Goal: Task Accomplishment & Management: Manage account settings

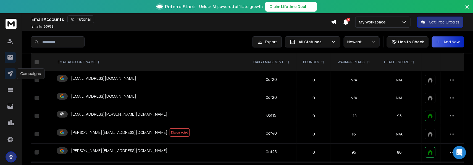
click at [11, 73] on icon at bounding box center [10, 74] width 6 height 6
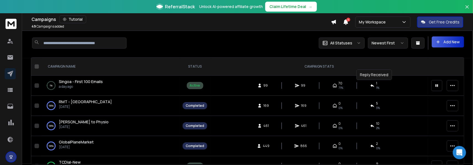
click at [377, 84] on p "1 1 %" at bounding box center [379, 85] width 6 height 9
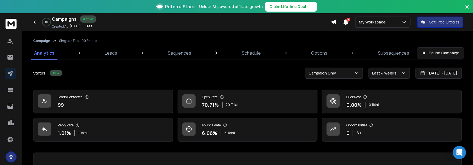
click at [106, 131] on link "Reply Rate 1.01 % 1 Total" at bounding box center [103, 130] width 140 height 24
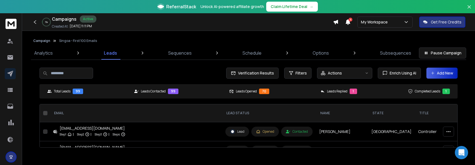
click at [115, 127] on div "[EMAIL_ADDRESS][DOMAIN_NAME]" at bounding box center [93, 129] width 66 height 6
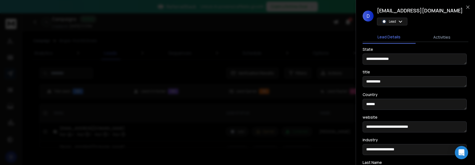
click at [450, 40] on button "Activities" at bounding box center [442, 37] width 53 height 12
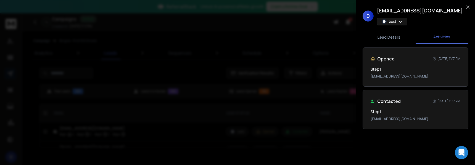
click at [424, 46] on div "Lead Details Activities Opened [DATE] 11:17 PM Step 1 [EMAIL_ADDRESS][DOMAIN_NA…" at bounding box center [416, 80] width 106 height 98
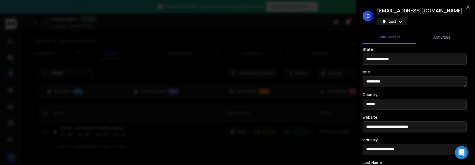
click at [408, 39] on button "Lead Details" at bounding box center [389, 37] width 53 height 13
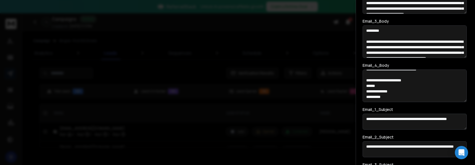
scroll to position [397, 0]
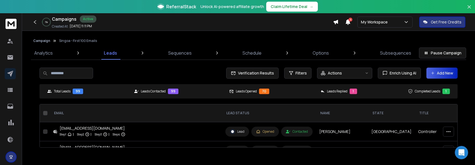
click at [446, 131] on icon "button" at bounding box center [448, 131] width 5 height 5
click at [390, 98] on div "Total Leads 99 Leads Contacted 99 Leads Opened 70 Leads Replied 1 Completed Lea…" at bounding box center [248, 91] width 418 height 14
click at [352, 22] on div "4 My Workspace Get Free Credits" at bounding box center [399, 22] width 132 height 11
click at [350, 22] on icon at bounding box center [347, 22] width 5 height 6
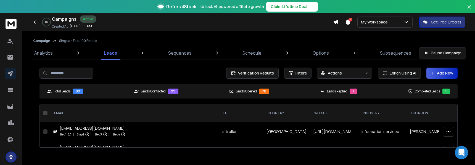
scroll to position [0, 0]
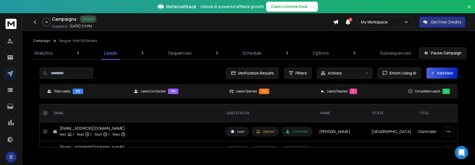
click at [110, 126] on div "[EMAIL_ADDRESS][DOMAIN_NAME]" at bounding box center [93, 129] width 66 height 6
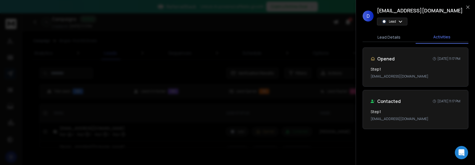
click at [439, 34] on button "Activities" at bounding box center [442, 37] width 53 height 13
click at [384, 52] on div "Opened [DATE] 11:17 PM Step 1 [EMAIL_ADDRESS][DOMAIN_NAME]" at bounding box center [416, 66] width 106 height 39
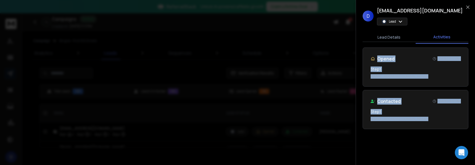
click at [428, 118] on p "[EMAIL_ADDRESS][DOMAIN_NAME]" at bounding box center [416, 119] width 90 height 4
click at [427, 118] on p "[EMAIL_ADDRESS][DOMAIN_NAME]" at bounding box center [416, 119] width 90 height 4
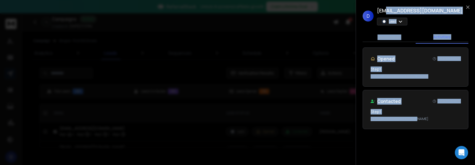
drag, startPoint x: 427, startPoint y: 119, endPoint x: 385, endPoint y: 9, distance: 117.5
click at [385, 9] on div "D [EMAIL_ADDRESS][DOMAIN_NAME] Lead Lead Details Activities Opened [DATE] 11:17…" at bounding box center [416, 68] width 106 height 123
click at [385, 9] on h1 "[EMAIL_ADDRESS][DOMAIN_NAME]" at bounding box center [420, 11] width 86 height 8
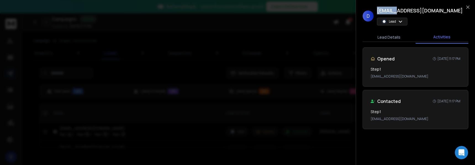
click at [385, 9] on h1 "[EMAIL_ADDRESS][DOMAIN_NAME]" at bounding box center [420, 11] width 86 height 8
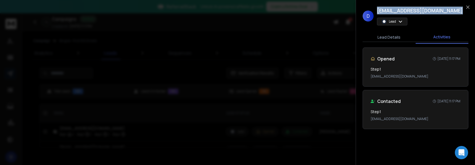
click at [385, 9] on h1 "[EMAIL_ADDRESS][DOMAIN_NAME]" at bounding box center [420, 11] width 86 height 8
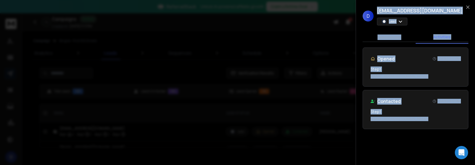
click at [437, 122] on div "Contacted [DATE] 11:17 PM Step 1 [EMAIL_ADDRESS][DOMAIN_NAME]" at bounding box center [416, 109] width 106 height 39
click at [418, 74] on p "[EMAIL_ADDRESS][DOMAIN_NAME]" at bounding box center [416, 76] width 90 height 4
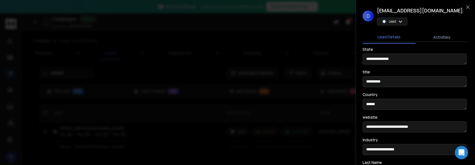
click at [395, 38] on button "Lead Details" at bounding box center [389, 37] width 53 height 13
click at [437, 32] on button "Activities" at bounding box center [442, 37] width 53 height 12
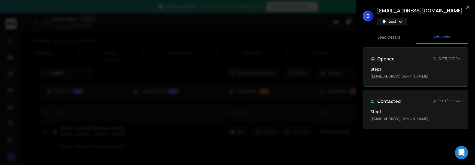
click at [385, 33] on button "Lead Details" at bounding box center [389, 37] width 53 height 12
click at [426, 33] on button "Activities" at bounding box center [442, 37] width 53 height 13
click at [428, 24] on body "ReferralStack Unlock AI-powered affiliate growth Lifetime Deals available! Clai…" at bounding box center [237, 82] width 475 height 165
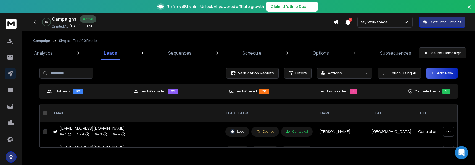
click at [99, 130] on div "[EMAIL_ADDRESS][DOMAIN_NAME]" at bounding box center [93, 129] width 66 height 6
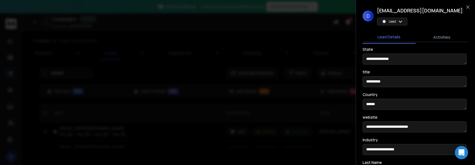
click at [94, 129] on div at bounding box center [237, 82] width 475 height 165
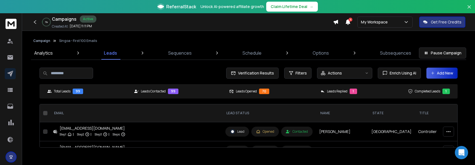
click at [39, 52] on p "Analytics" at bounding box center [43, 53] width 19 height 7
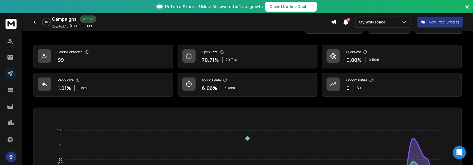
scroll to position [193, 0]
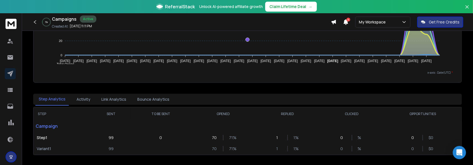
click at [84, 97] on button "Activity" at bounding box center [83, 99] width 20 height 12
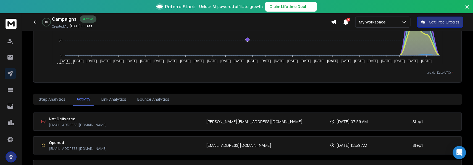
click at [122, 102] on button "Link Analytics" at bounding box center [113, 99] width 31 height 12
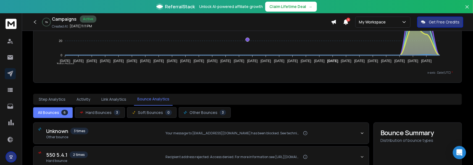
click at [141, 101] on button "Bounce Analytics" at bounding box center [153, 99] width 39 height 13
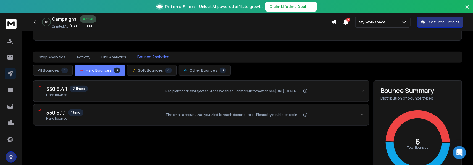
click at [99, 72] on span "Hard Bounces" at bounding box center [99, 71] width 26 height 6
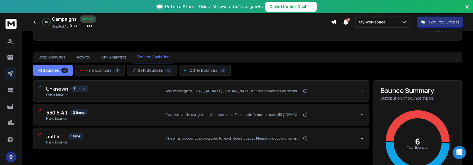
click at [41, 70] on span "All Bounces" at bounding box center [48, 71] width 21 height 6
click at [102, 71] on span "Hard Bounces" at bounding box center [99, 71] width 26 height 6
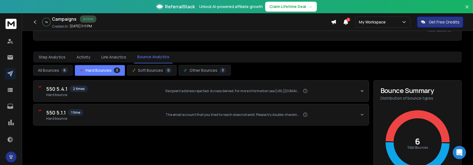
click at [55, 70] on span "All Bounces" at bounding box center [48, 71] width 21 height 6
click at [110, 69] on button "Hard Bounces 3" at bounding box center [100, 70] width 50 height 11
click at [204, 70] on span "Other Bounces" at bounding box center [203, 71] width 28 height 6
click at [91, 72] on span "Hard Bounces" at bounding box center [99, 71] width 26 height 6
click at [45, 70] on span "All Bounces" at bounding box center [48, 71] width 21 height 6
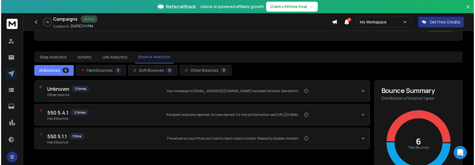
scroll to position [0, 0]
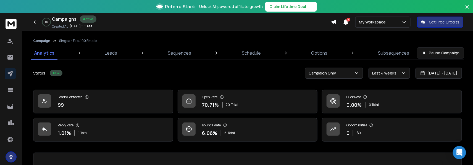
click at [97, 132] on link "Reply Rate 1.01 % 1 Total" at bounding box center [103, 130] width 140 height 24
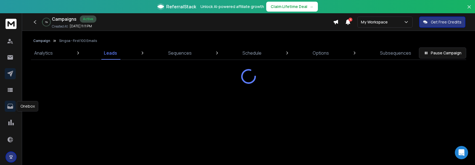
click at [13, 107] on icon at bounding box center [10, 106] width 6 height 5
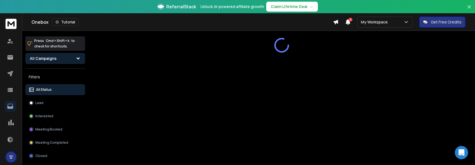
click at [66, 58] on button "All Campaigns" at bounding box center [55, 58] width 60 height 11
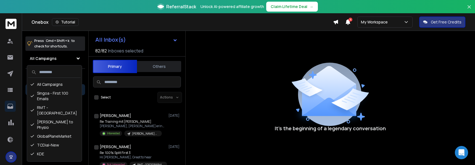
click at [206, 80] on div "It’s the beginning of a legendary conversation" at bounding box center [330, 101] width 289 height 140
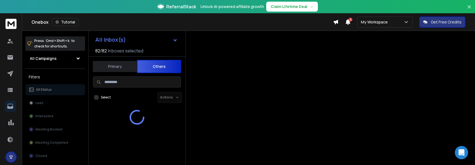
click at [167, 70] on button "Others" at bounding box center [159, 66] width 44 height 13
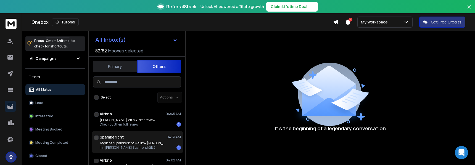
scroll to position [261, 0]
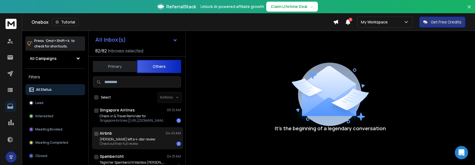
click at [136, 143] on p "Check out their full review" at bounding box center [128, 144] width 56 height 4
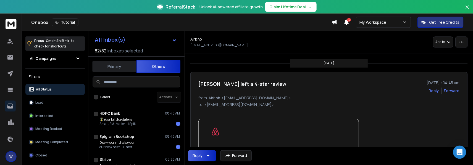
scroll to position [0, 0]
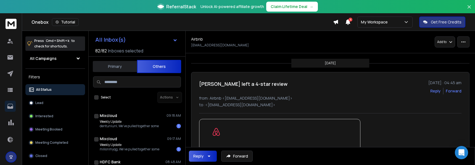
click at [16, 73] on div at bounding box center [11, 74] width 13 height 13
click at [10, 72] on icon at bounding box center [10, 74] width 6 height 6
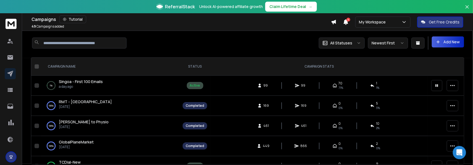
click at [141, 86] on div "1 % Singoa - First 100 Emails a day ago" at bounding box center [110, 85] width 127 height 13
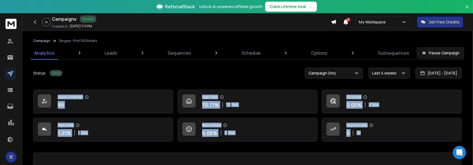
drag, startPoint x: 61, startPoint y: 87, endPoint x: 375, endPoint y: 147, distance: 319.8
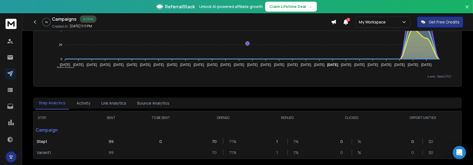
scroll to position [193, 0]
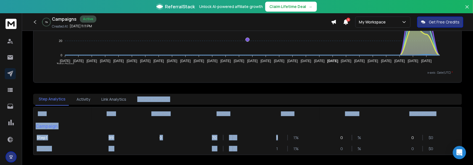
drag, startPoint x: 280, startPoint y: 139, endPoint x: 149, endPoint y: 88, distance: 140.0
click at [149, 88] on div "Leads Contacted 99 Open Rate 70.71 % 70 Total Click Rate 0.00 % 0 Total Reply R…" at bounding box center [247, 27] width 429 height 261
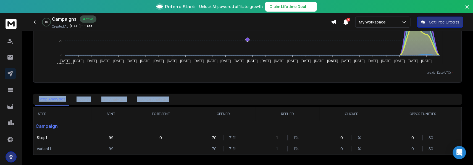
drag, startPoint x: 437, startPoint y: 157, endPoint x: 78, endPoint y: 83, distance: 366.5
click at [78, 83] on div "Leads Contacted 99 Open Rate 70.71 % 70 Total Click Rate 0.00 % 0 Total Reply R…" at bounding box center [247, 27] width 429 height 261
click at [78, 82] on div "Sent Total Opens Unique Opens Links Clicked Total Replies 100 100 80 80 60 60 4…" at bounding box center [247, 21] width 429 height 123
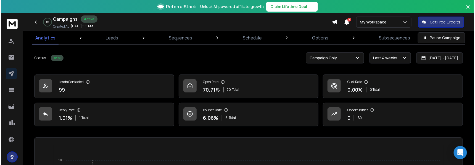
scroll to position [0, 0]
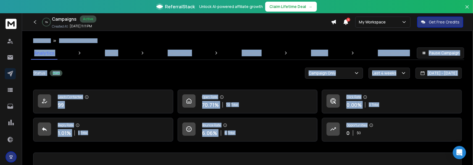
drag, startPoint x: 37, startPoint y: 36, endPoint x: 408, endPoint y: 125, distance: 381.3
click at [406, 129] on link "Opportunities 0 $ 0" at bounding box center [392, 130] width 140 height 24
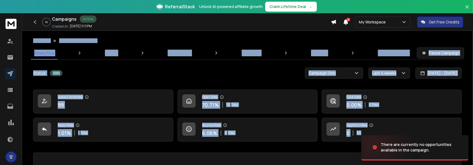
drag, startPoint x: 340, startPoint y: 149, endPoint x: 39, endPoint y: 35, distance: 321.1
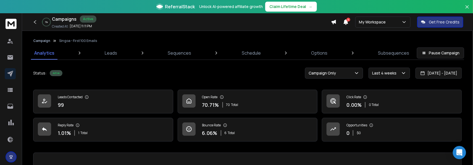
click at [133, 48] on div "Analytics Leads Sequences Schedule Options Subsequences" at bounding box center [221, 52] width 381 height 13
click at [123, 53] on div "Analytics Leads Sequences Schedule Options Subsequences" at bounding box center [221, 52] width 381 height 13
click at [115, 53] on p "Leads" at bounding box center [111, 53] width 12 height 7
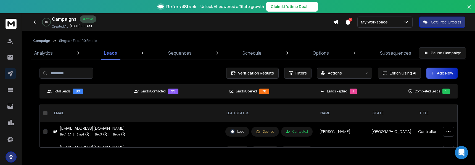
click at [123, 127] on div "[EMAIL_ADDRESS][DOMAIN_NAME]" at bounding box center [93, 129] width 66 height 6
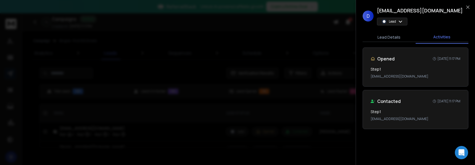
click at [419, 38] on button "Activities" at bounding box center [442, 37] width 53 height 13
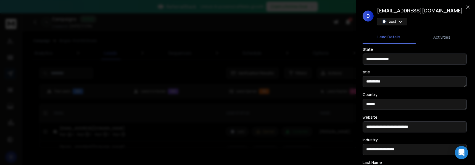
click at [395, 37] on button "Lead Details" at bounding box center [389, 37] width 53 height 13
click at [307, 73] on div at bounding box center [237, 82] width 475 height 165
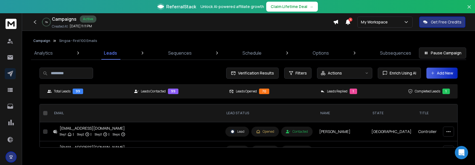
click at [138, 129] on td "[EMAIL_ADDRESS][DOMAIN_NAME] Step 1 | Step 2 | Step 3 | Step 4" at bounding box center [136, 131] width 172 height 19
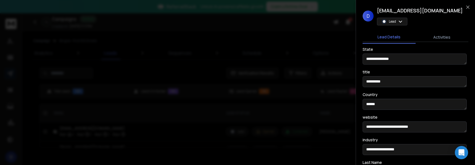
scroll to position [23, 0]
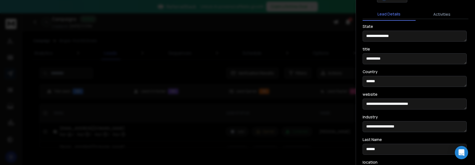
drag, startPoint x: 432, startPoint y: 104, endPoint x: 382, endPoint y: 105, distance: 50.5
click at [382, 105] on textarea "**********" at bounding box center [415, 104] width 104 height 11
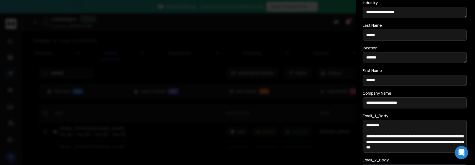
scroll to position [0, 0]
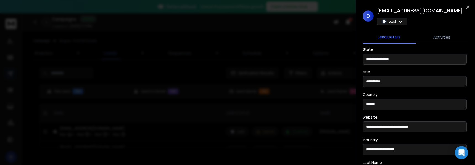
click at [416, 9] on h1 "[EMAIL_ADDRESS][DOMAIN_NAME]" at bounding box center [420, 11] width 86 height 8
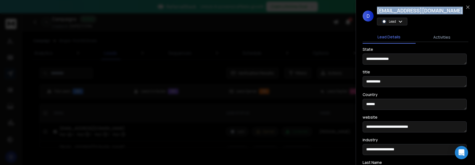
click at [416, 9] on h1 "[EMAIL_ADDRESS][DOMAIN_NAME]" at bounding box center [420, 11] width 86 height 8
copy h1 "[EMAIL_ADDRESS][DOMAIN_NAME]"
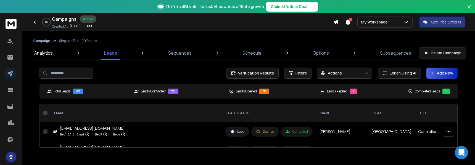
click at [43, 55] on p "Analytics" at bounding box center [43, 53] width 19 height 7
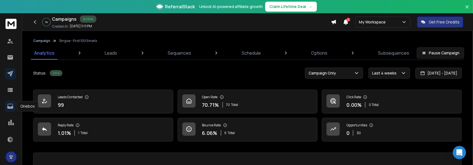
click at [11, 104] on icon at bounding box center [10, 106] width 6 height 5
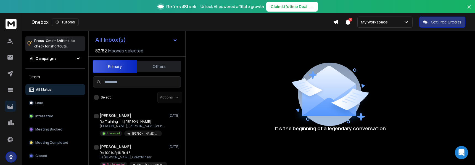
click at [143, 84] on input at bounding box center [137, 81] width 88 height 11
paste input "**********"
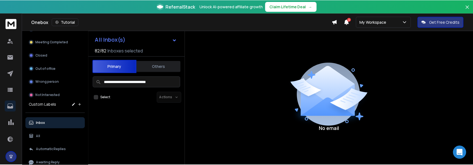
scroll to position [109, 0]
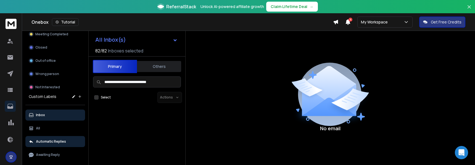
type input "**********"
click at [50, 144] on div "Automatic Replies" at bounding box center [47, 141] width 37 height 7
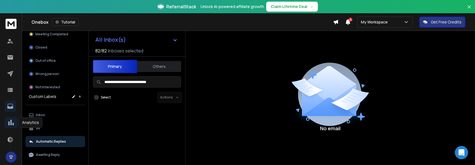
click at [12, 120] on icon at bounding box center [11, 122] width 8 height 8
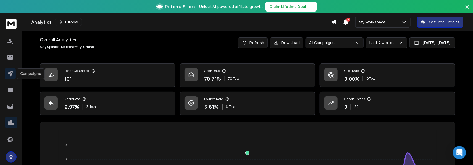
click at [12, 75] on icon at bounding box center [10, 73] width 7 height 7
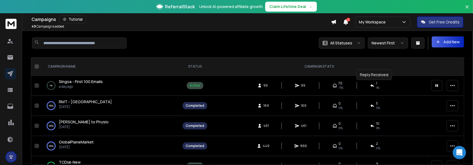
click at [376, 87] on span "1 %" at bounding box center [377, 88] width 3 height 4
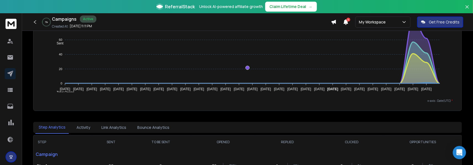
scroll to position [193, 0]
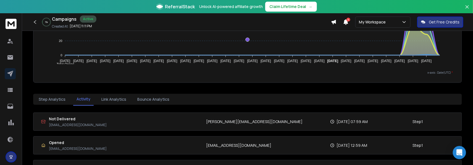
click at [85, 100] on button "Activity" at bounding box center [83, 99] width 20 height 13
click at [110, 100] on button "Link Analytics" at bounding box center [113, 99] width 31 height 12
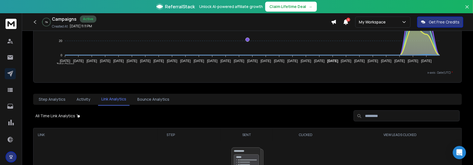
click at [73, 102] on button "Activity" at bounding box center [83, 99] width 20 height 12
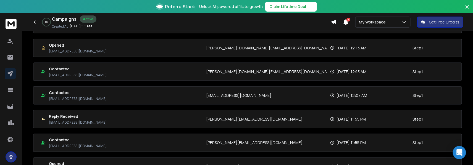
scroll to position [342, 0]
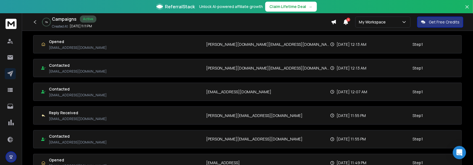
click at [62, 119] on p "[EMAIL_ADDRESS][DOMAIN_NAME]" at bounding box center [78, 119] width 58 height 4
click at [63, 119] on p "[EMAIL_ADDRESS][DOMAIN_NAME]" at bounding box center [78, 119] width 58 height 4
click at [91, 123] on div "Reply Received [EMAIL_ADDRESS][DOMAIN_NAME] [PERSON_NAME][EMAIL_ADDRESS][DOMAIN…" at bounding box center [247, 116] width 429 height 18
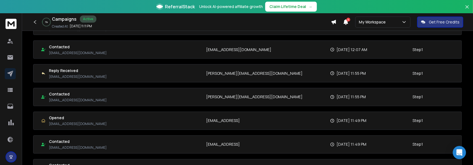
scroll to position [382, 0]
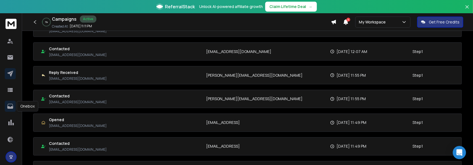
click at [14, 102] on link at bounding box center [10, 106] width 11 height 11
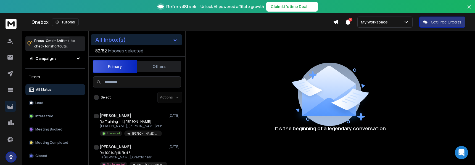
click at [176, 41] on icon at bounding box center [175, 40] width 5 height 5
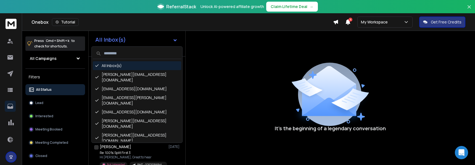
click at [162, 64] on div "All Inbox(s)" at bounding box center [137, 65] width 88 height 9
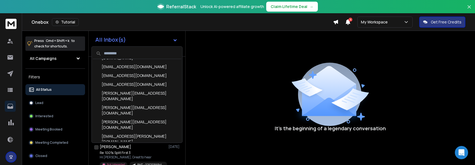
scroll to position [261, 0]
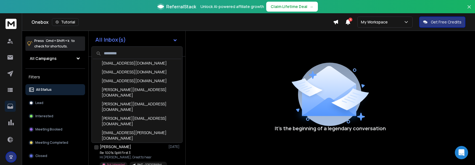
click at [126, 51] on input at bounding box center [137, 53] width 88 height 11
type input "****"
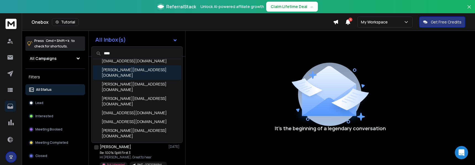
scroll to position [0, 0]
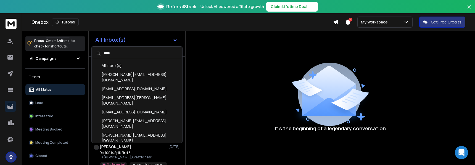
click at [165, 56] on input "****" at bounding box center [137, 53] width 88 height 11
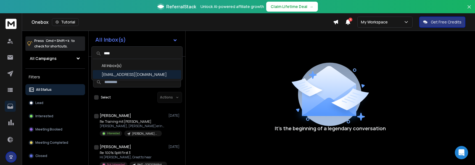
click at [156, 73] on div "[EMAIL_ADDRESS][DOMAIN_NAME]" at bounding box center [137, 74] width 88 height 9
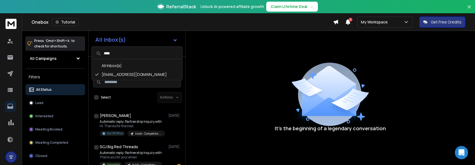
click at [200, 115] on div "It’s the beginning of a legendary conversation" at bounding box center [330, 101] width 289 height 140
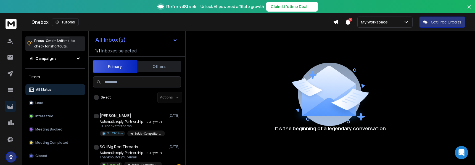
click at [159, 65] on button "Others" at bounding box center [159, 66] width 44 height 12
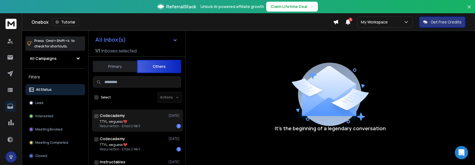
click at [151, 126] on div "TTYL, we guess 💔 Resurrection - Email 2 We’ll 1" at bounding box center [140, 124] width 81 height 9
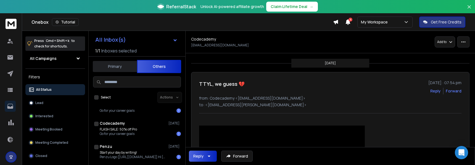
scroll to position [499, 0]
